Goal: Transaction & Acquisition: Subscribe to service/newsletter

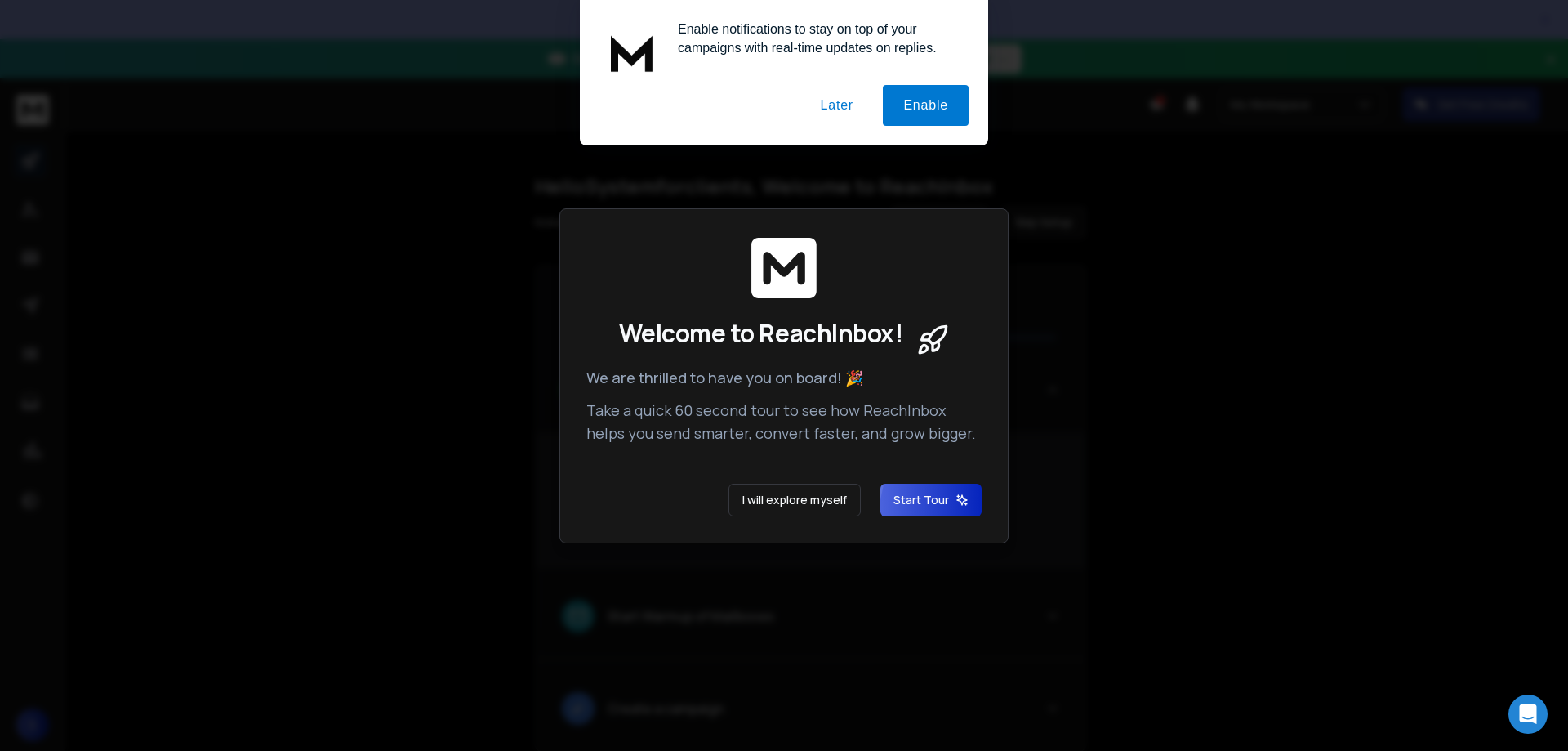
click at [831, 99] on button "Later" at bounding box center [836, 106] width 74 height 41
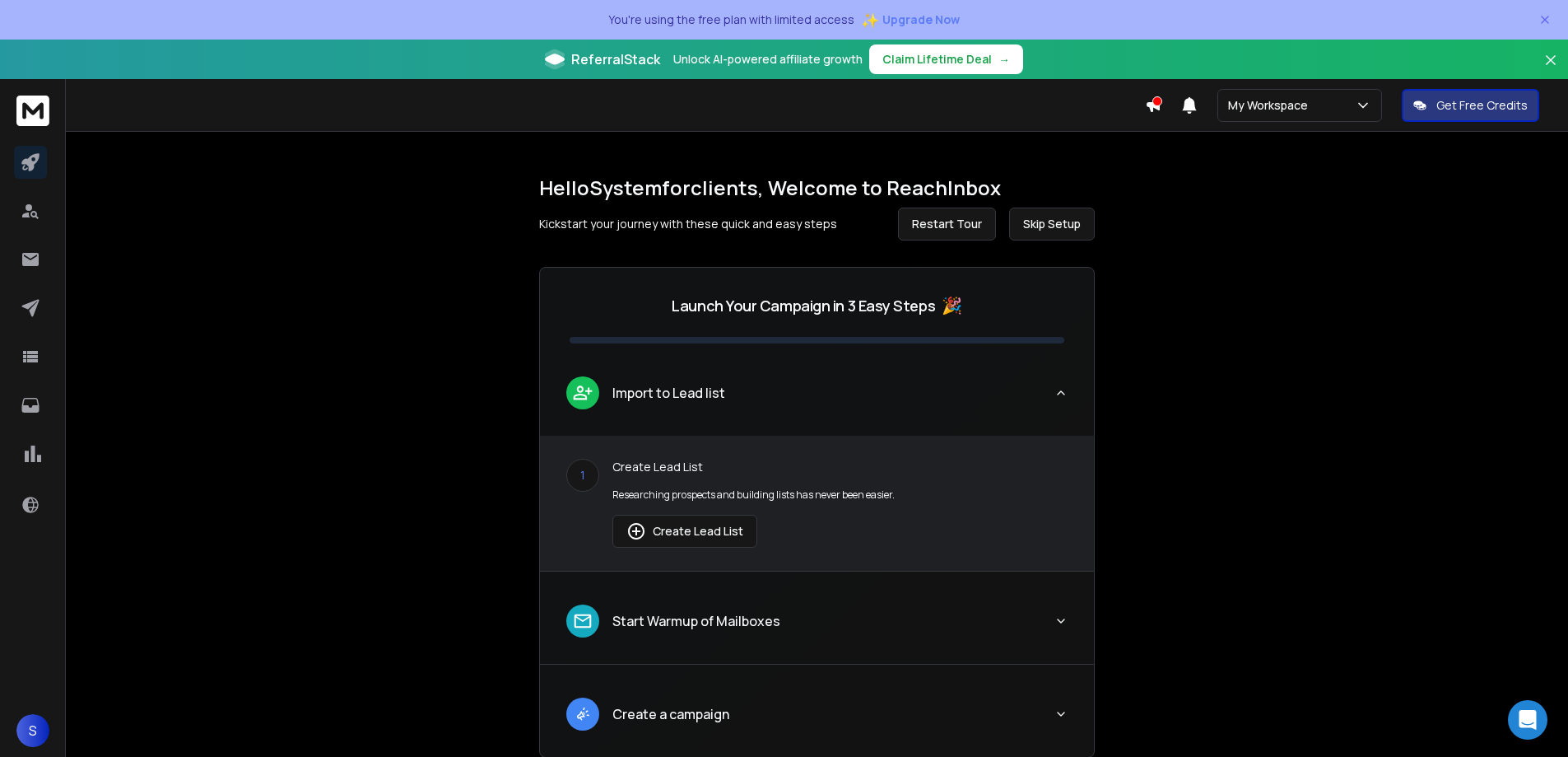
click at [1555, 58] on icon "Close banner" at bounding box center [1549, 60] width 15 height 15
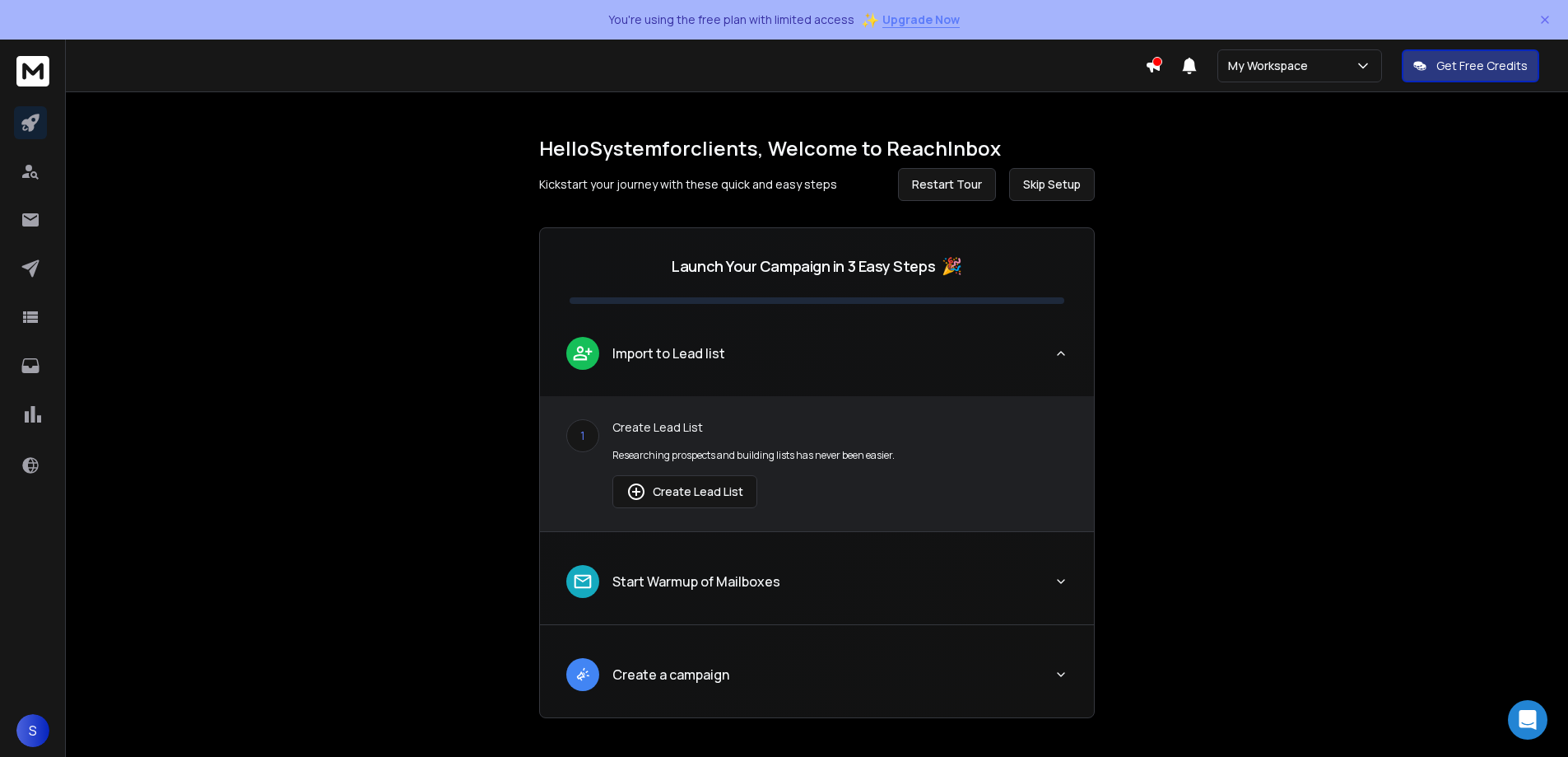
click at [907, 22] on span "Upgrade Now" at bounding box center [921, 20] width 77 height 17
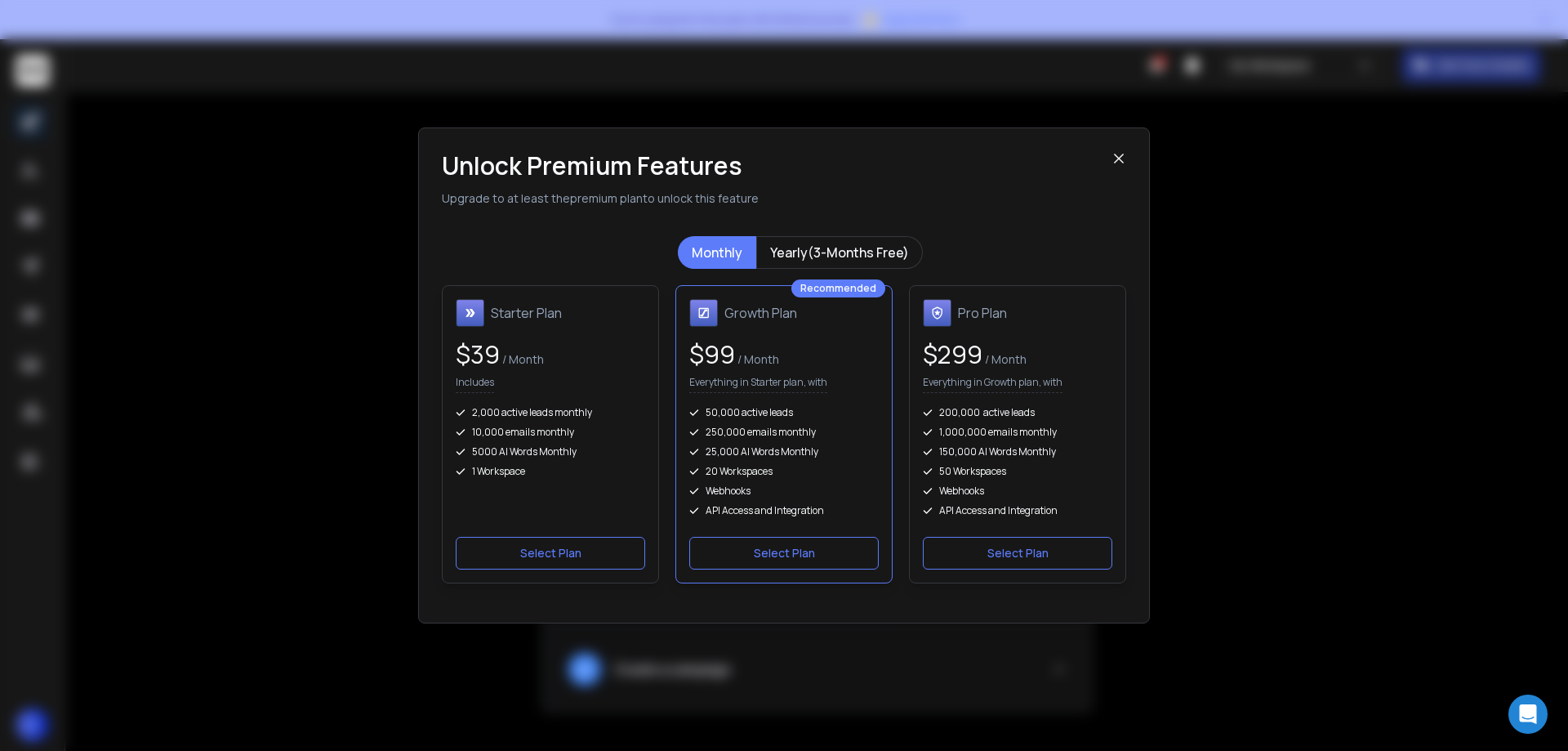
click at [523, 431] on div "10,000 emails monthly" at bounding box center [550, 431] width 190 height 13
click at [595, 404] on ul "2,000 active leads monthly 10,000 emails monthly 5000 AI Words Monthly 1 Worksp…" at bounding box center [550, 438] width 190 height 78
click at [661, 184] on div "Unlock Premium Features Upgrade to at least the premium plan to unlock this fea…" at bounding box center [776, 178] width 670 height 55
click at [779, 558] on button "Select Plan" at bounding box center [784, 553] width 190 height 33
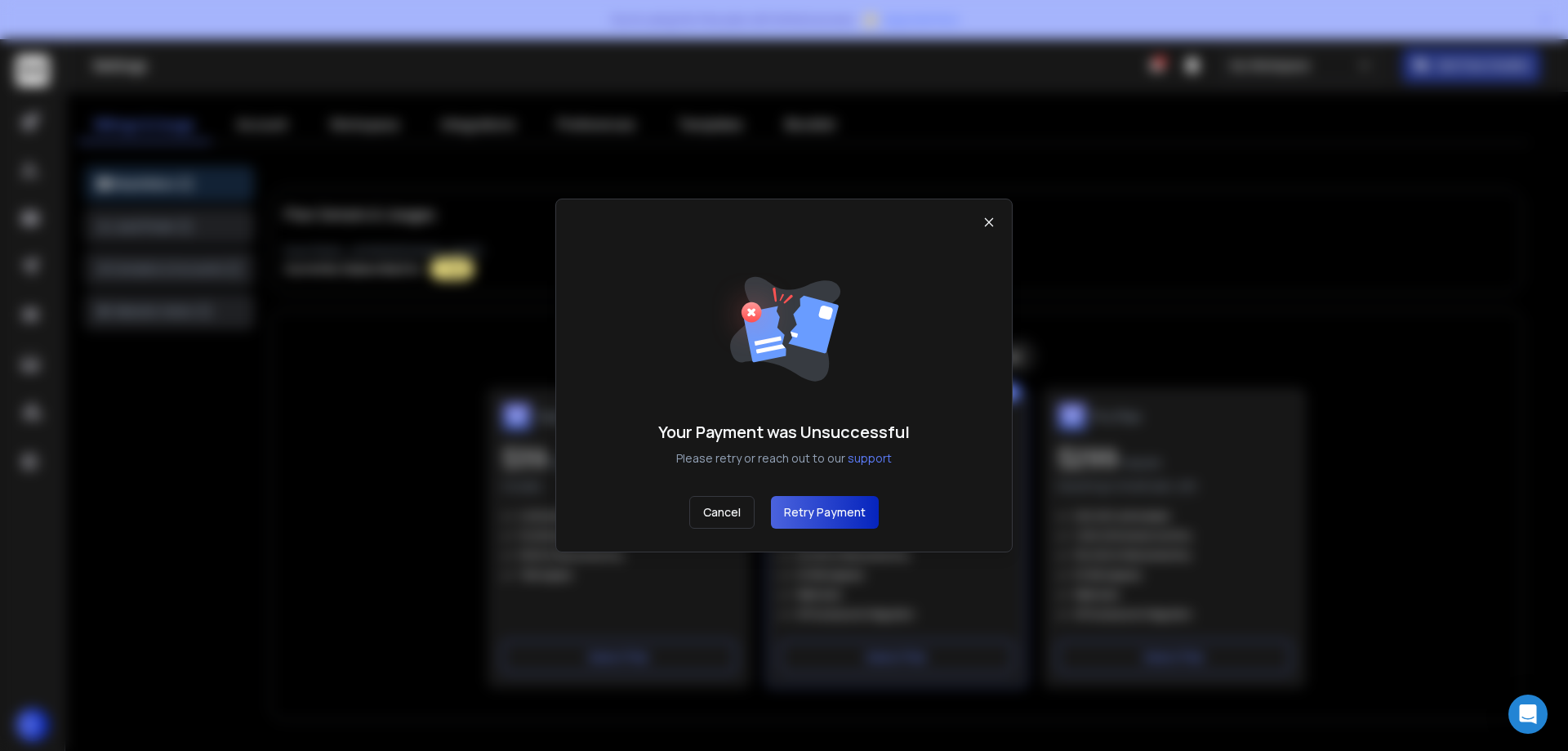
click at [987, 216] on icon at bounding box center [988, 222] width 13 height 13
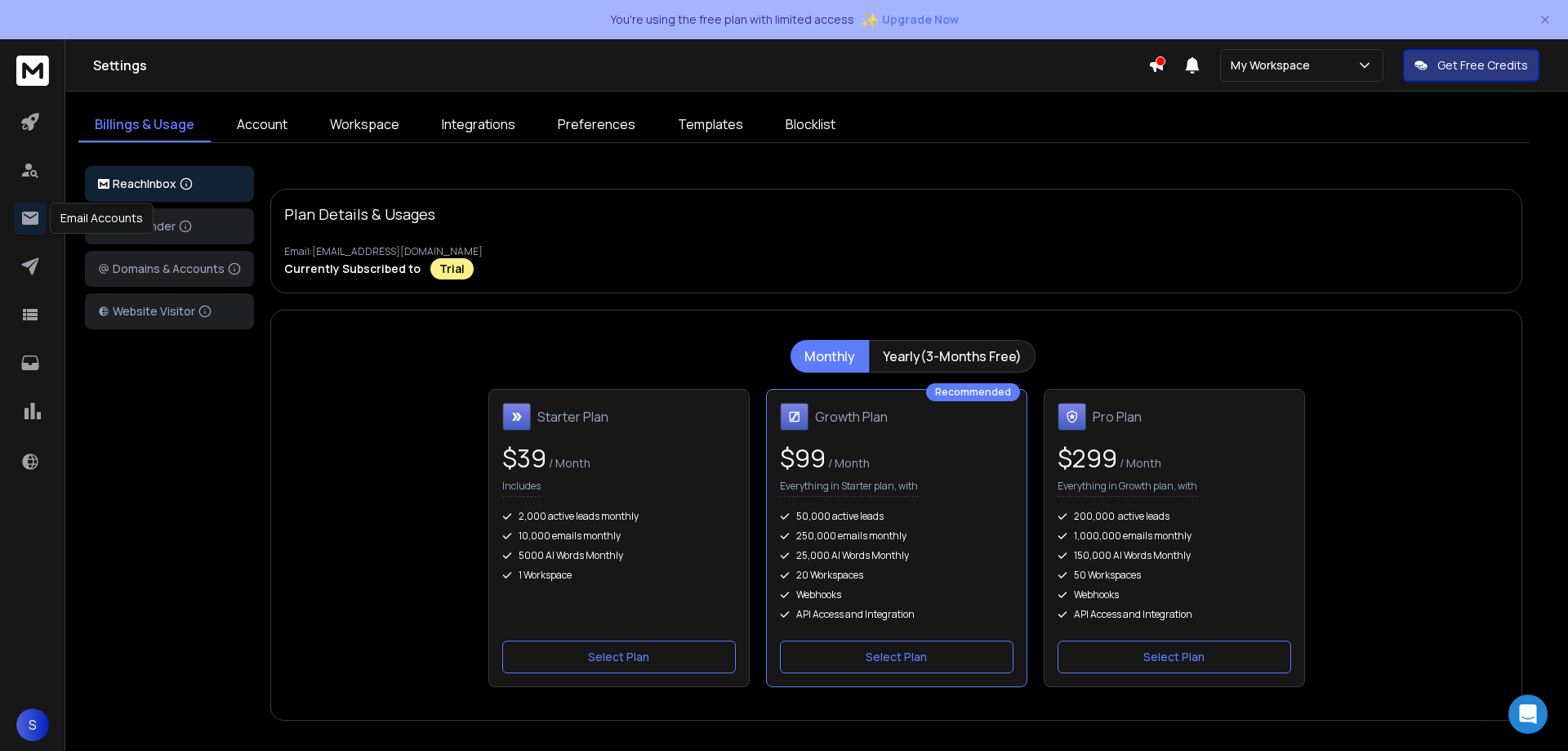
click at [29, 220] on icon at bounding box center [30, 217] width 16 height 13
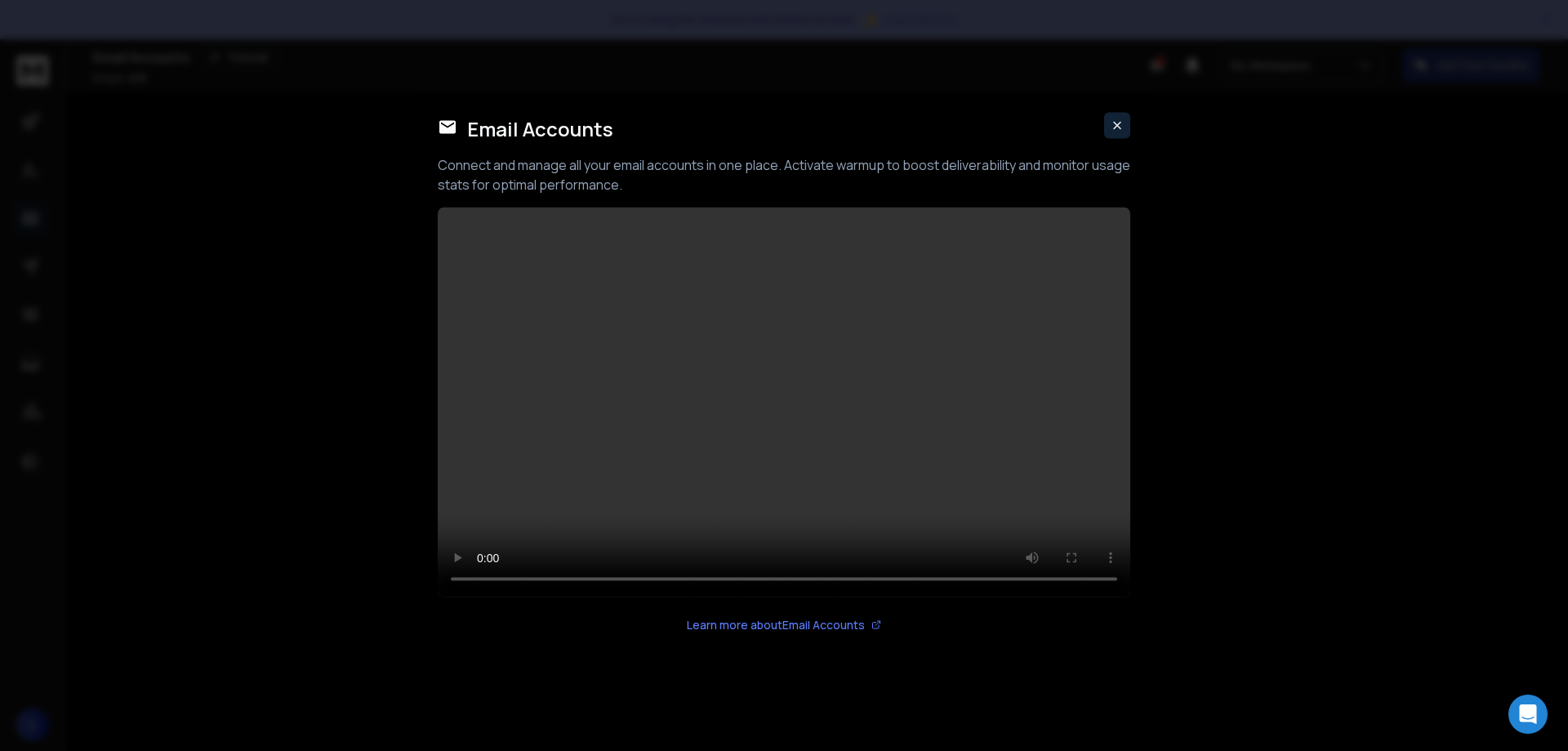
click at [1120, 124] on icon at bounding box center [1116, 124] width 13 height 13
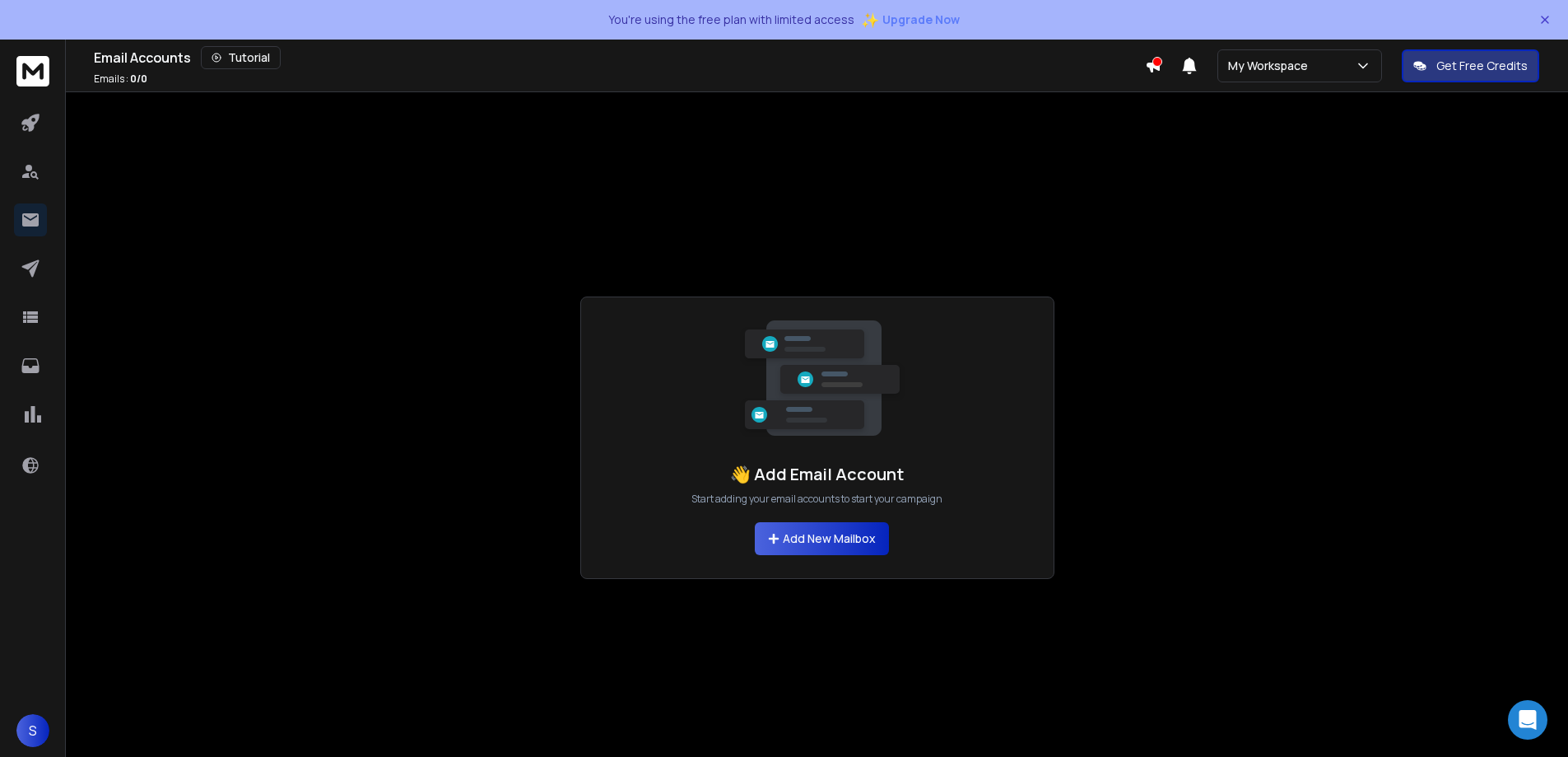
click at [1540, 23] on icon "Close notification" at bounding box center [1544, 19] width 13 height 13
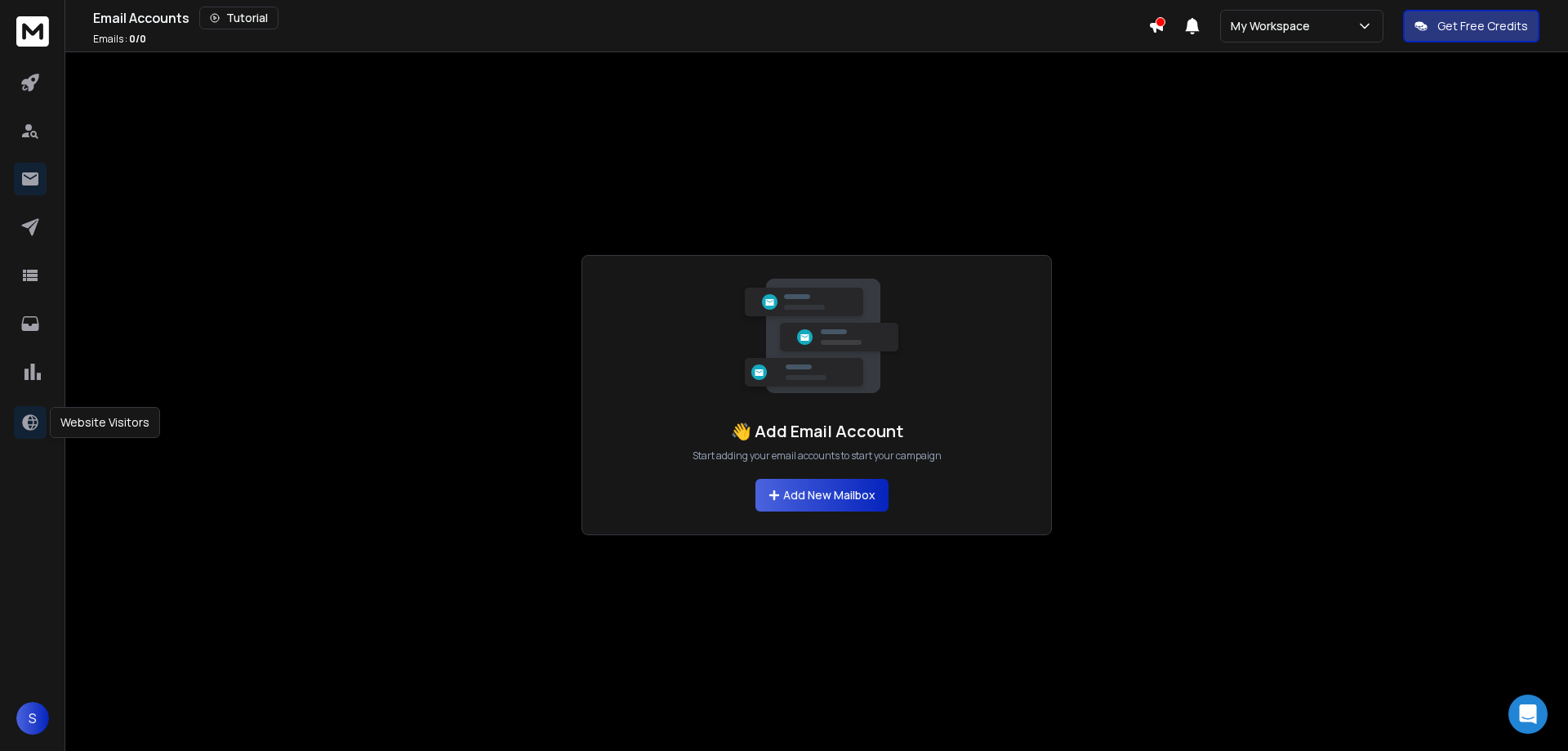
click at [26, 421] on icon at bounding box center [30, 422] width 16 height 16
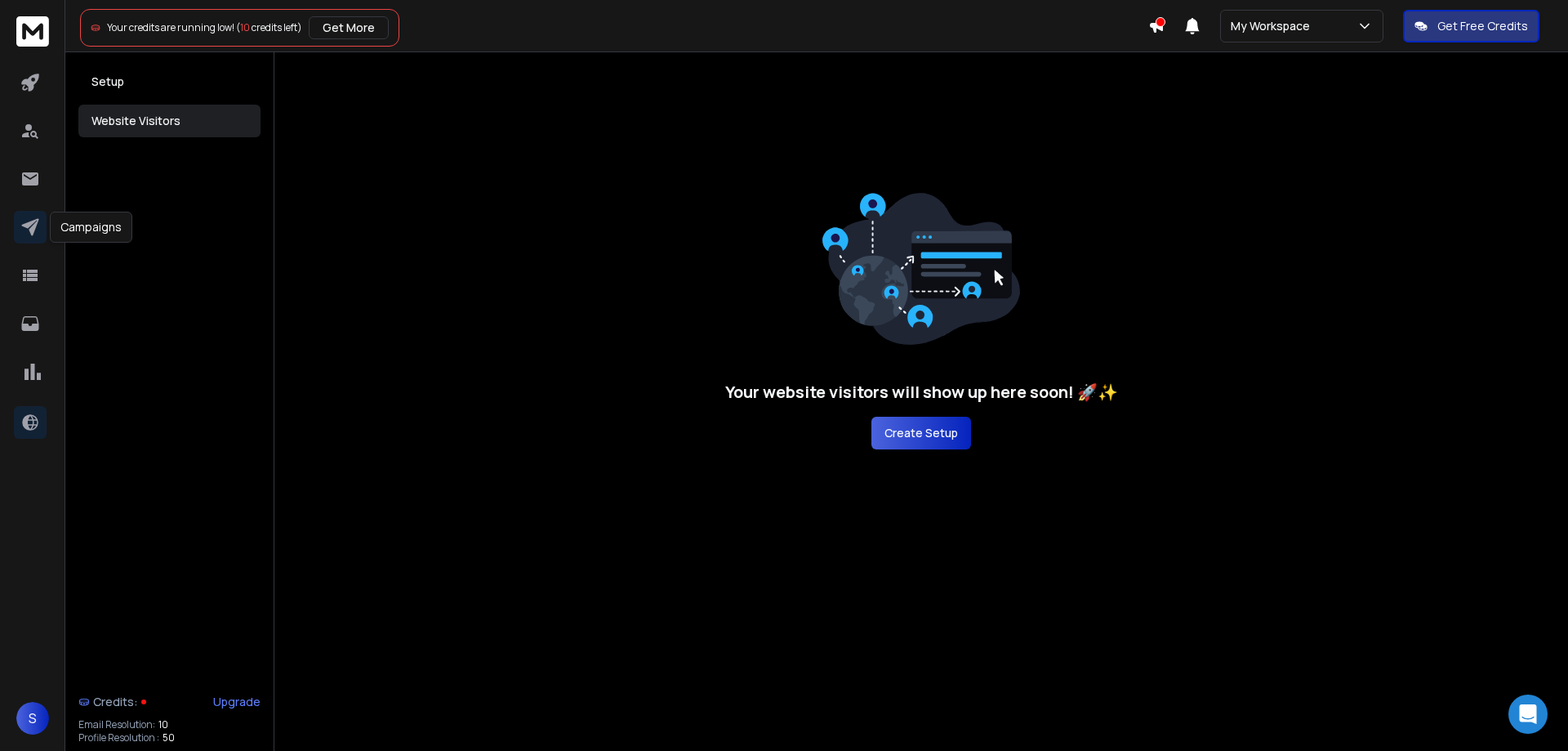
click at [26, 227] on icon at bounding box center [30, 228] width 17 height 17
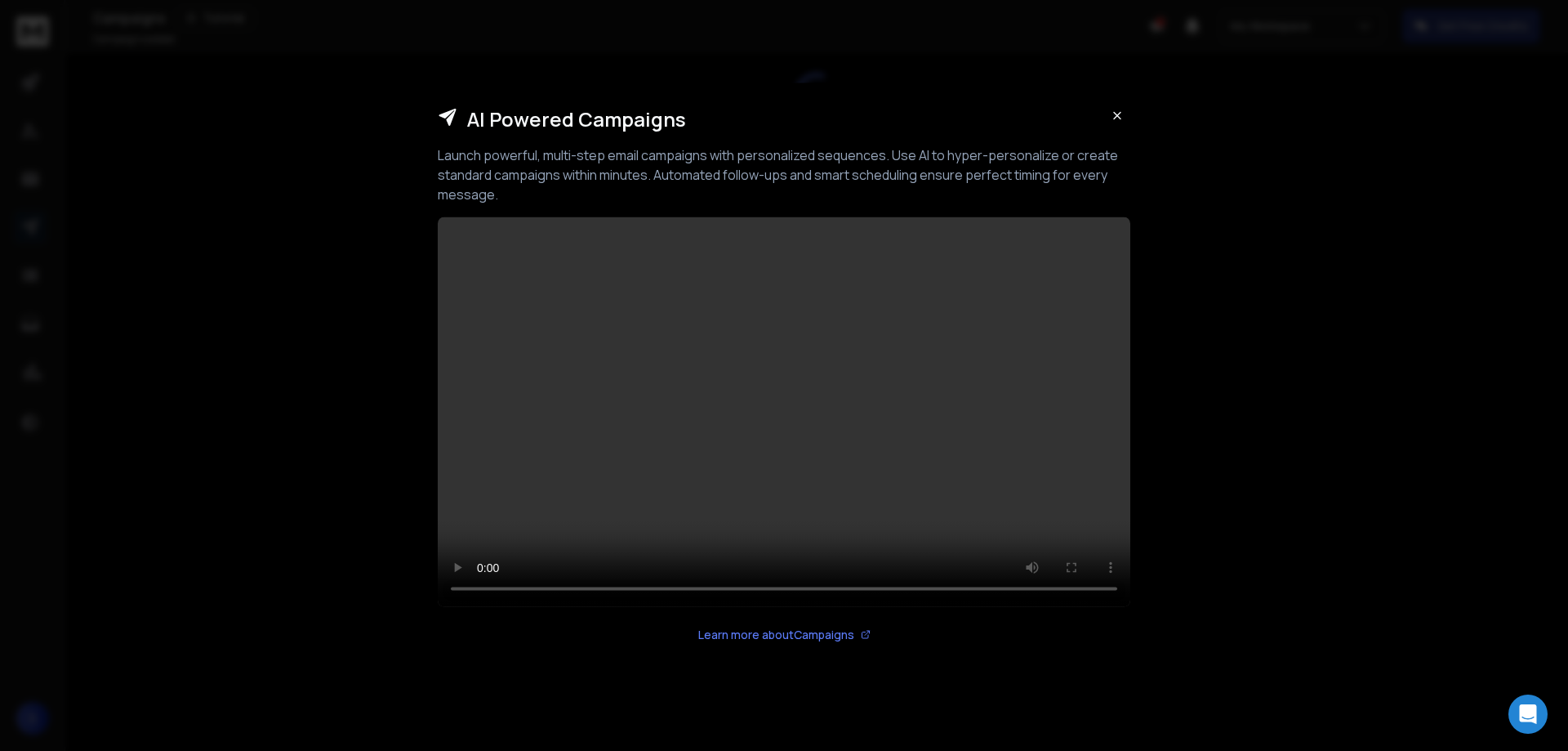
click at [28, 180] on div at bounding box center [784, 375] width 1568 height 751
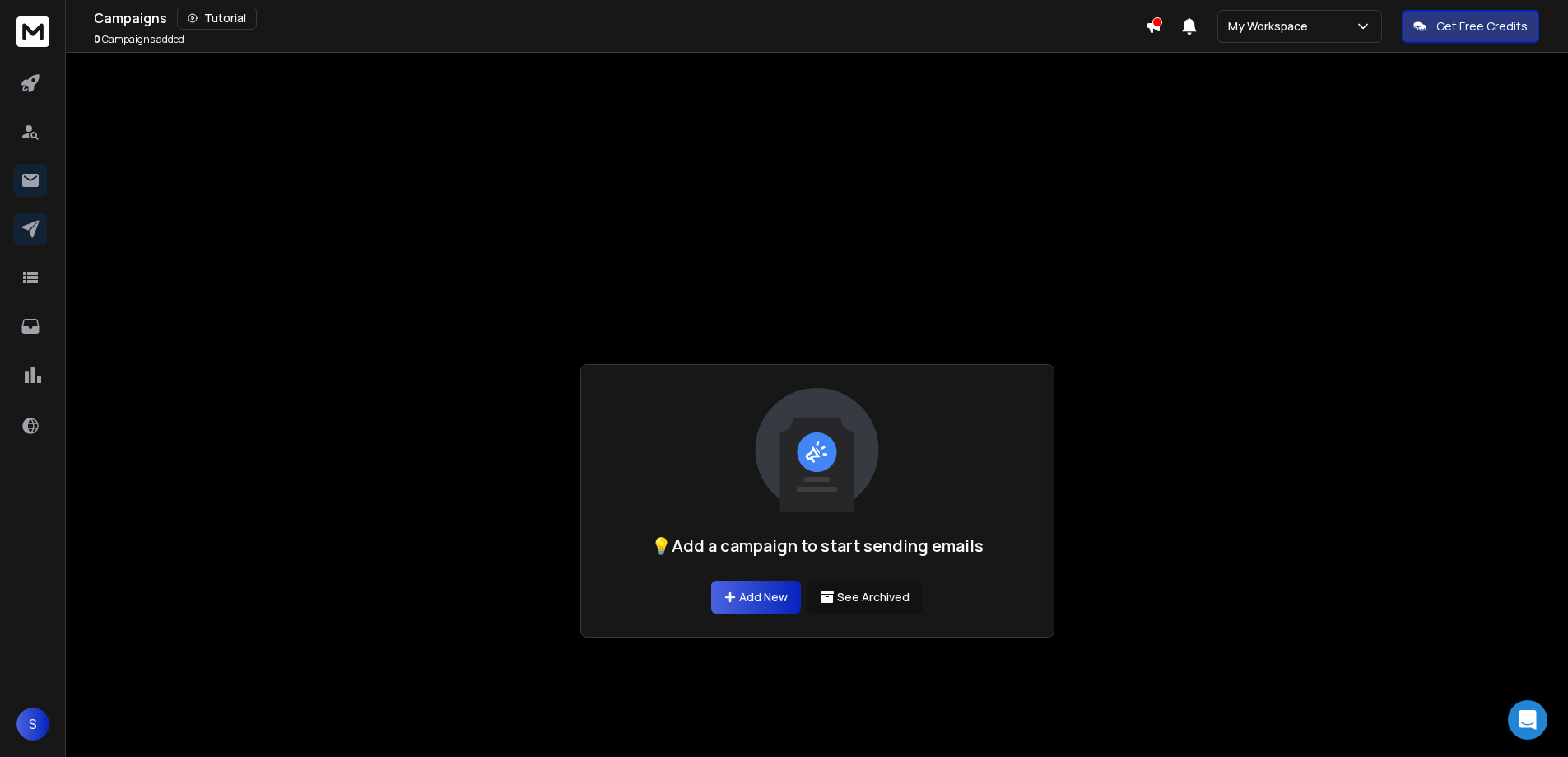
click at [39, 185] on icon at bounding box center [30, 180] width 20 height 20
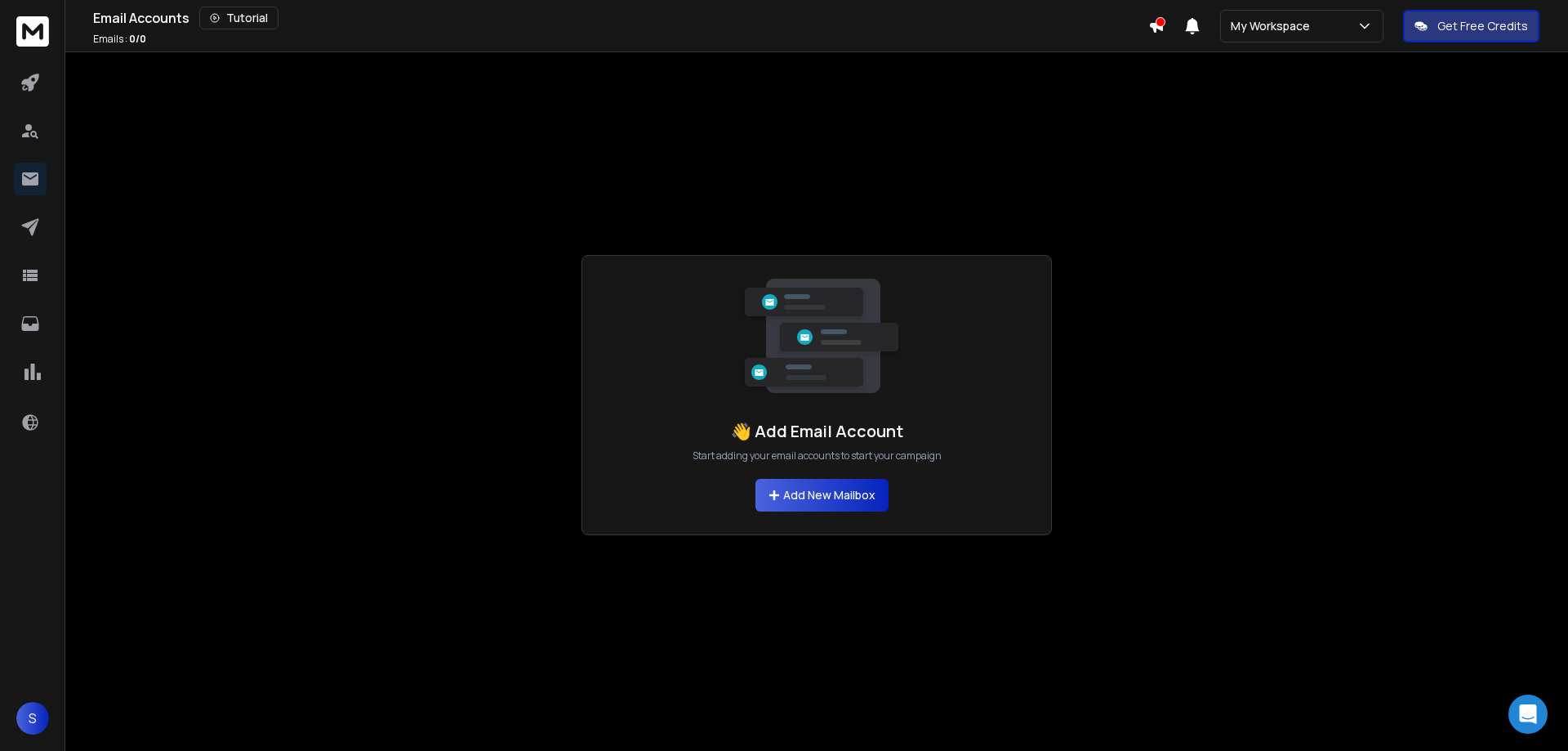
click at [824, 496] on button "Add New Mailbox" at bounding box center [822, 495] width 133 height 33
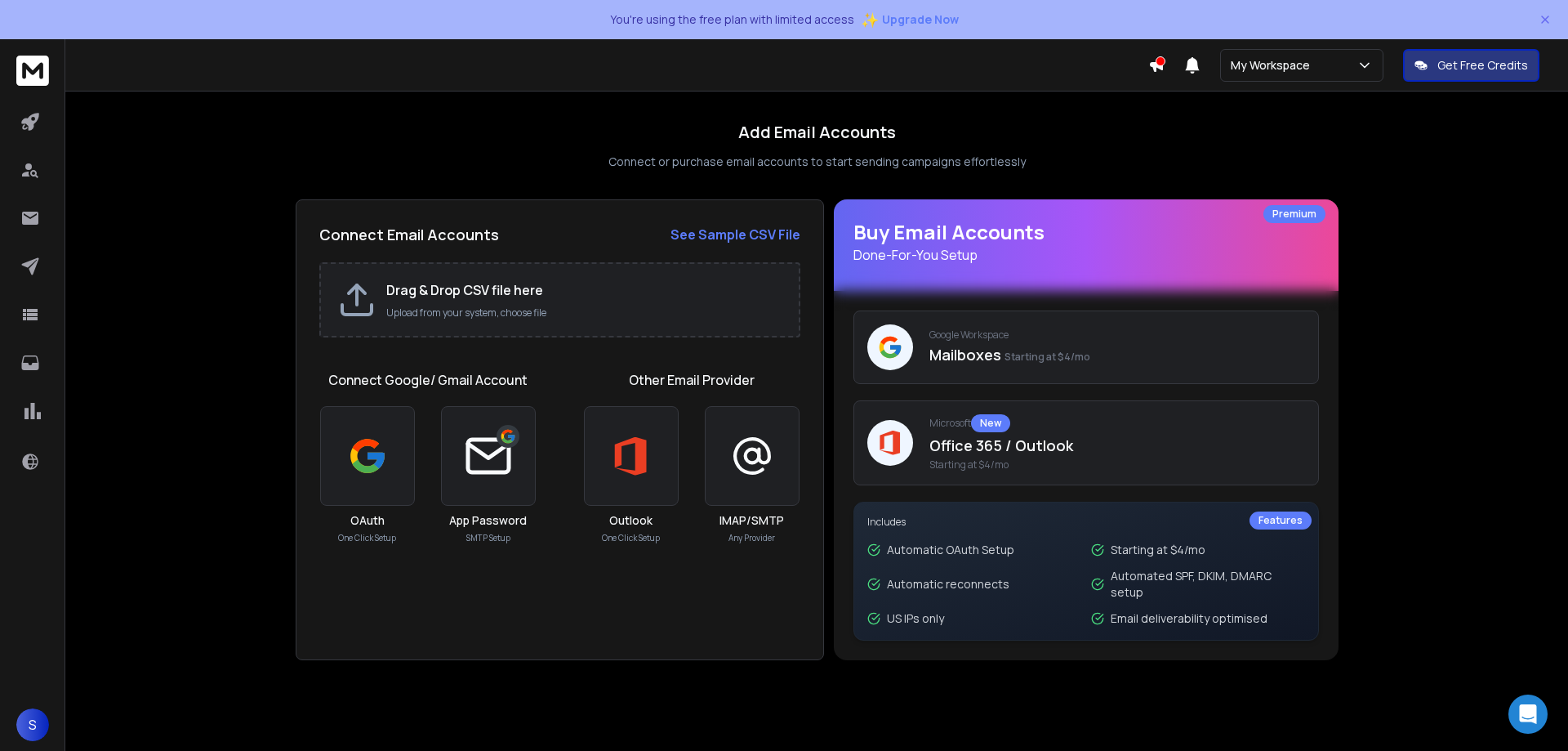
click at [699, 232] on strong "See Sample CSV File" at bounding box center [736, 235] width 130 height 18
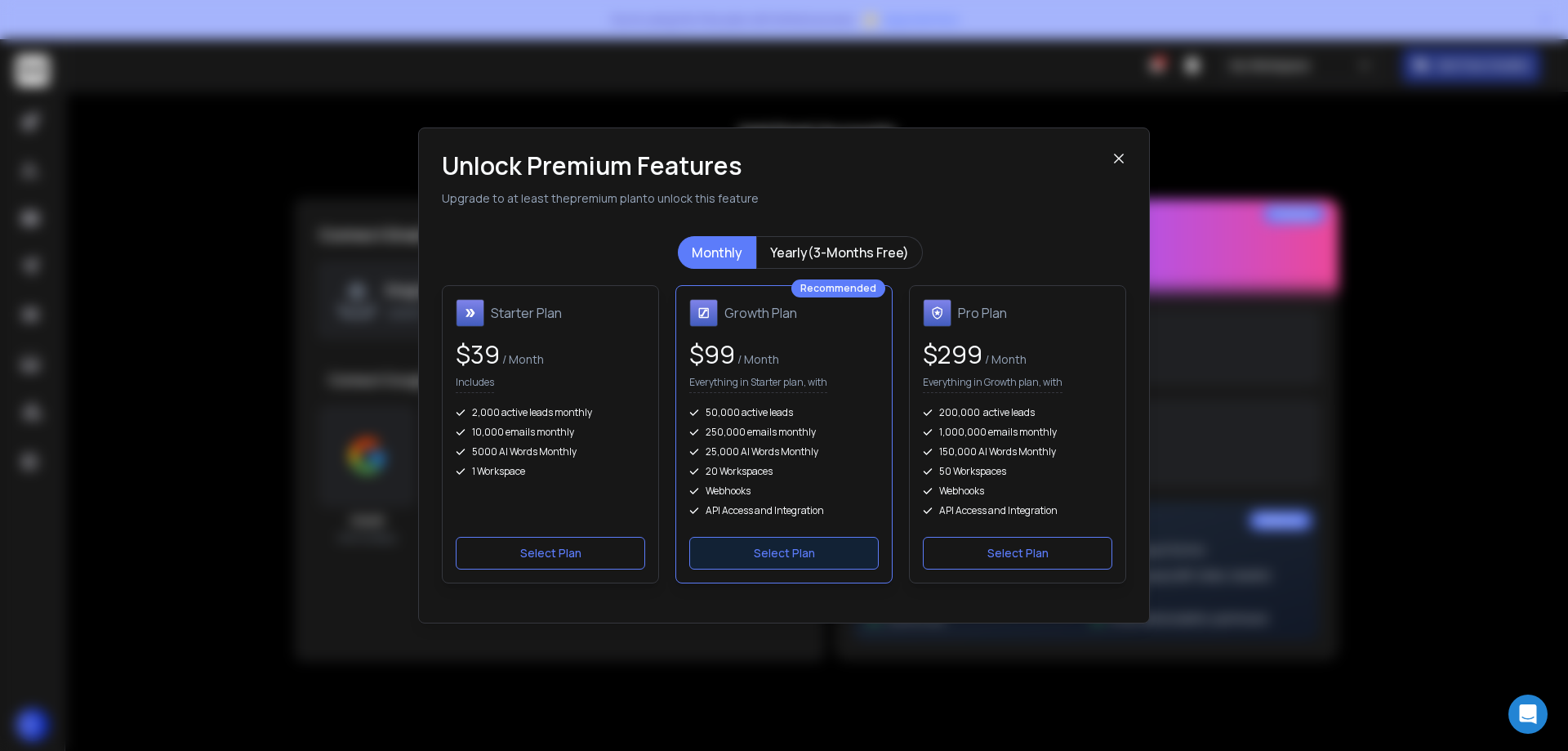
click at [767, 557] on button "Select Plan" at bounding box center [784, 553] width 190 height 33
